Goal: Navigation & Orientation: Find specific page/section

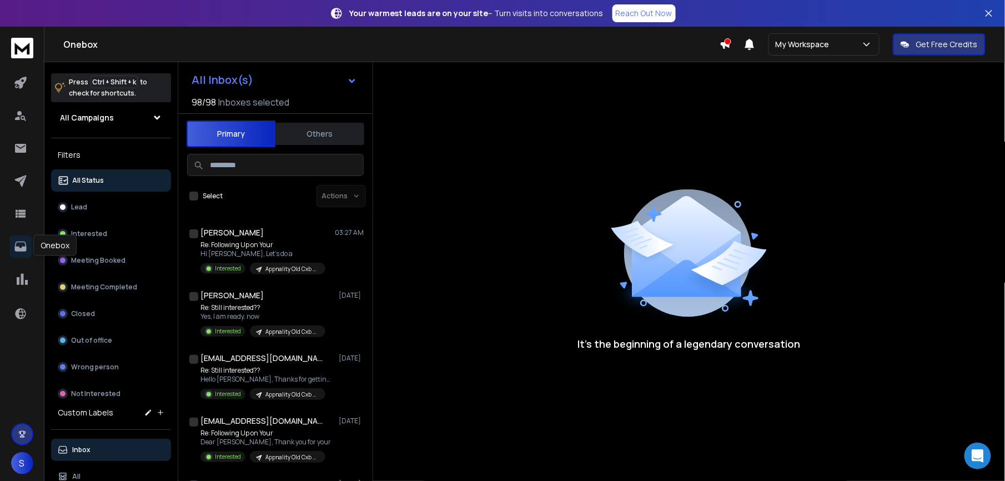
click at [322, 136] on button "Others" at bounding box center [320, 134] width 89 height 24
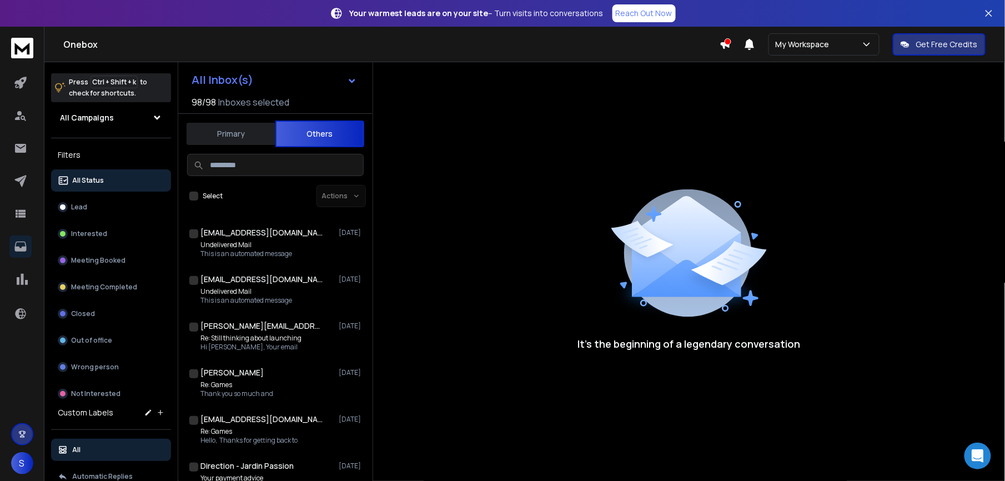
click at [232, 134] on button "Primary" at bounding box center [231, 134] width 89 height 24
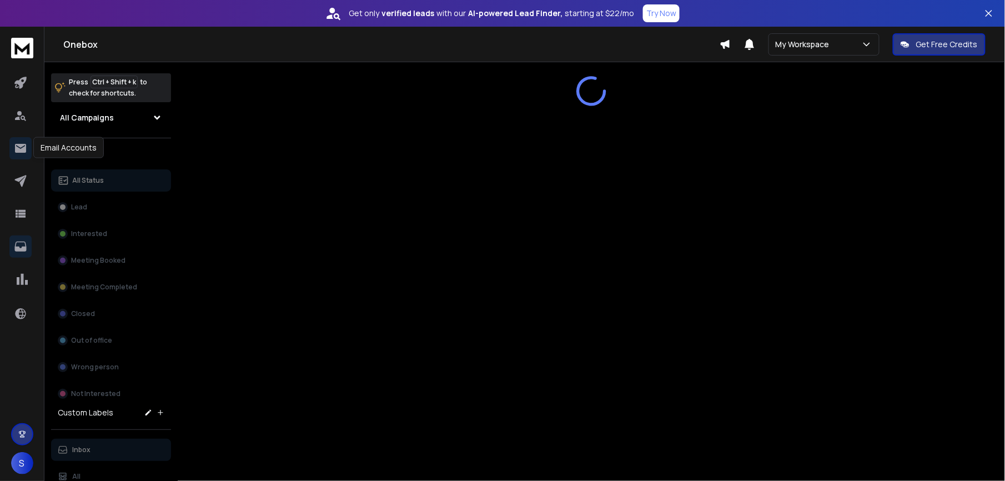
click at [17, 148] on icon at bounding box center [20, 148] width 11 height 9
